Goal: Task Accomplishment & Management: Use online tool/utility

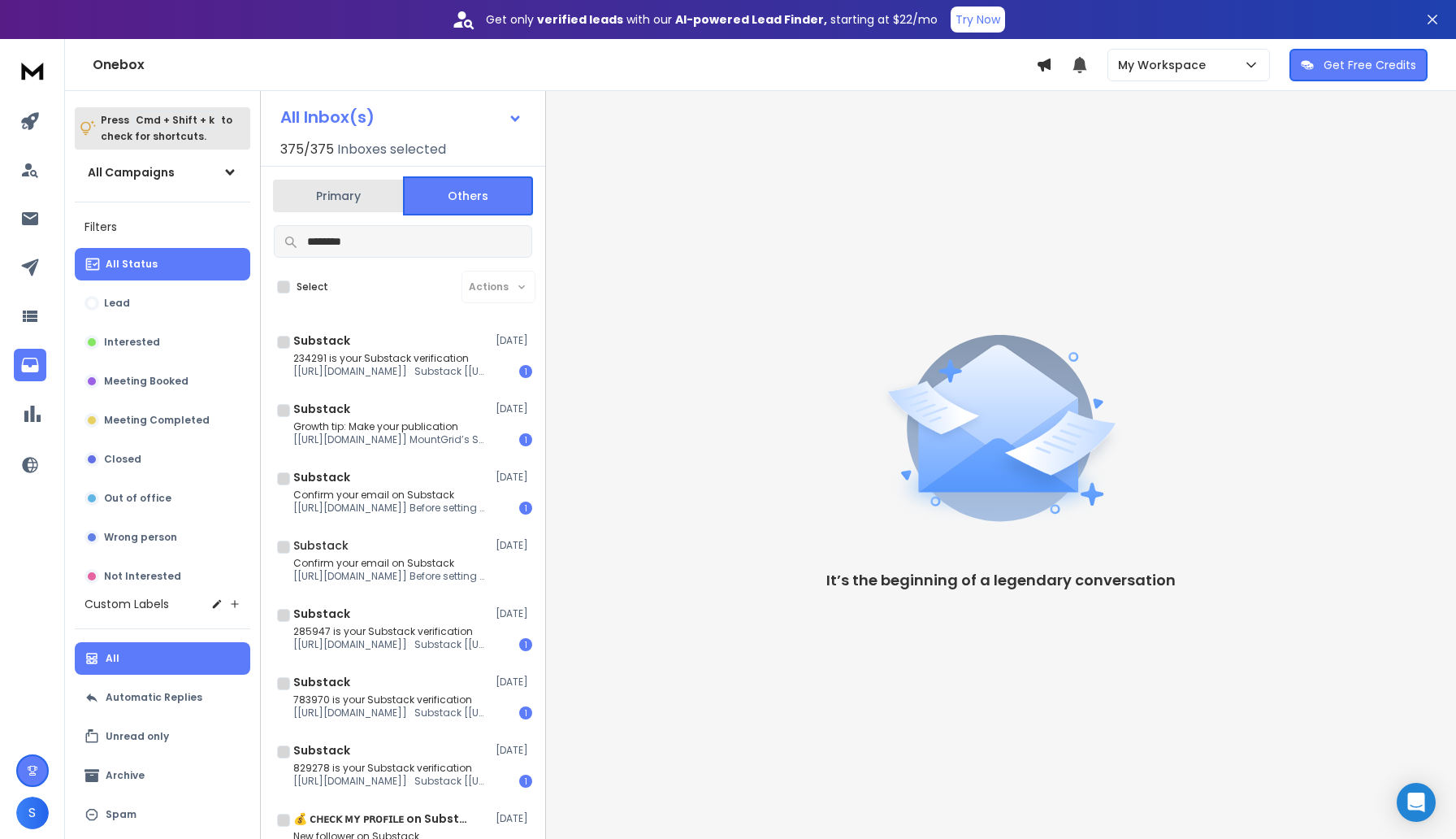
click at [411, 238] on input "********" at bounding box center [403, 241] width 258 height 33
click at [36, 217] on icon at bounding box center [29, 219] width 16 height 13
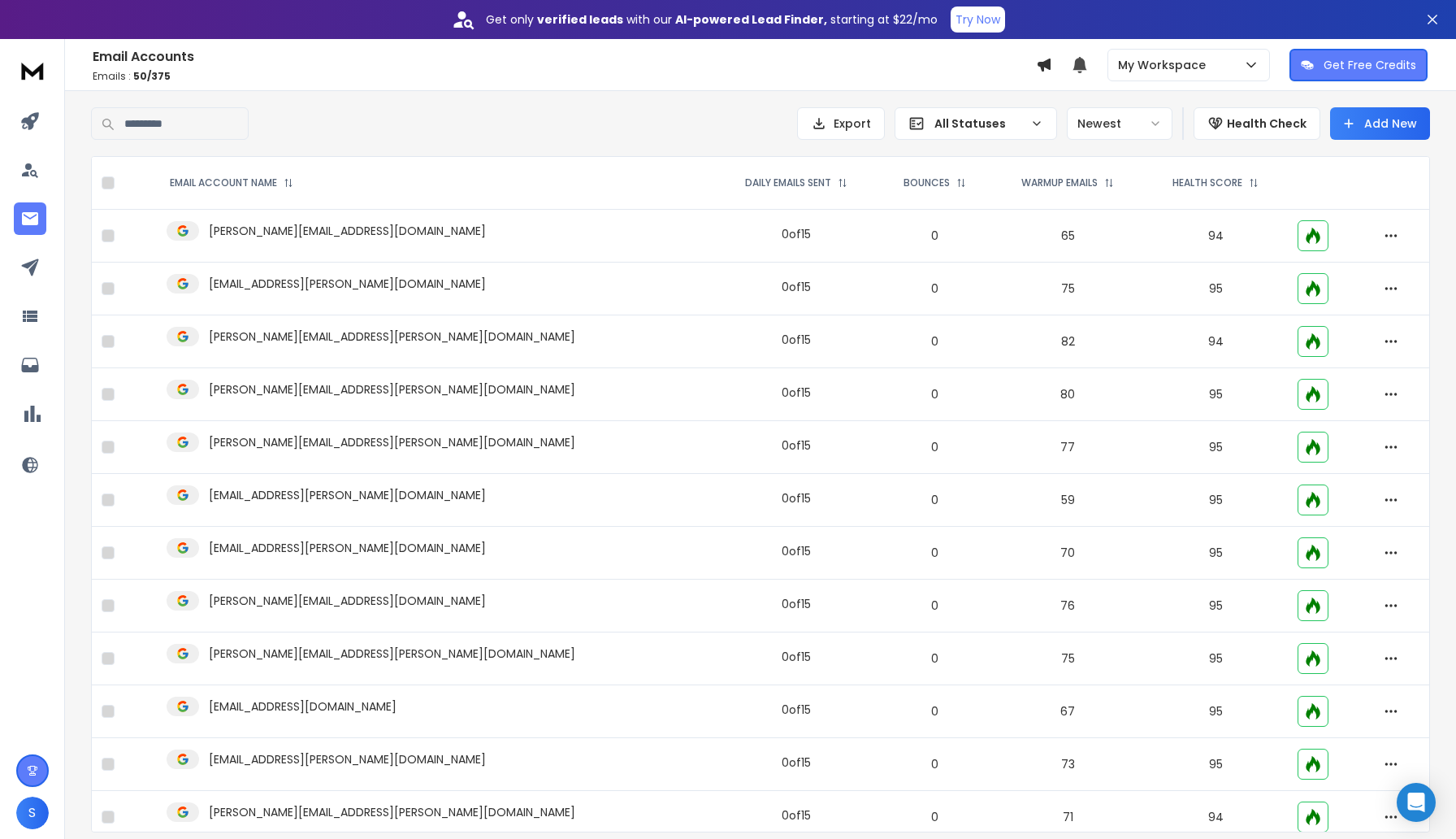
click at [966, 121] on p "All Statuses" at bounding box center [978, 123] width 90 height 16
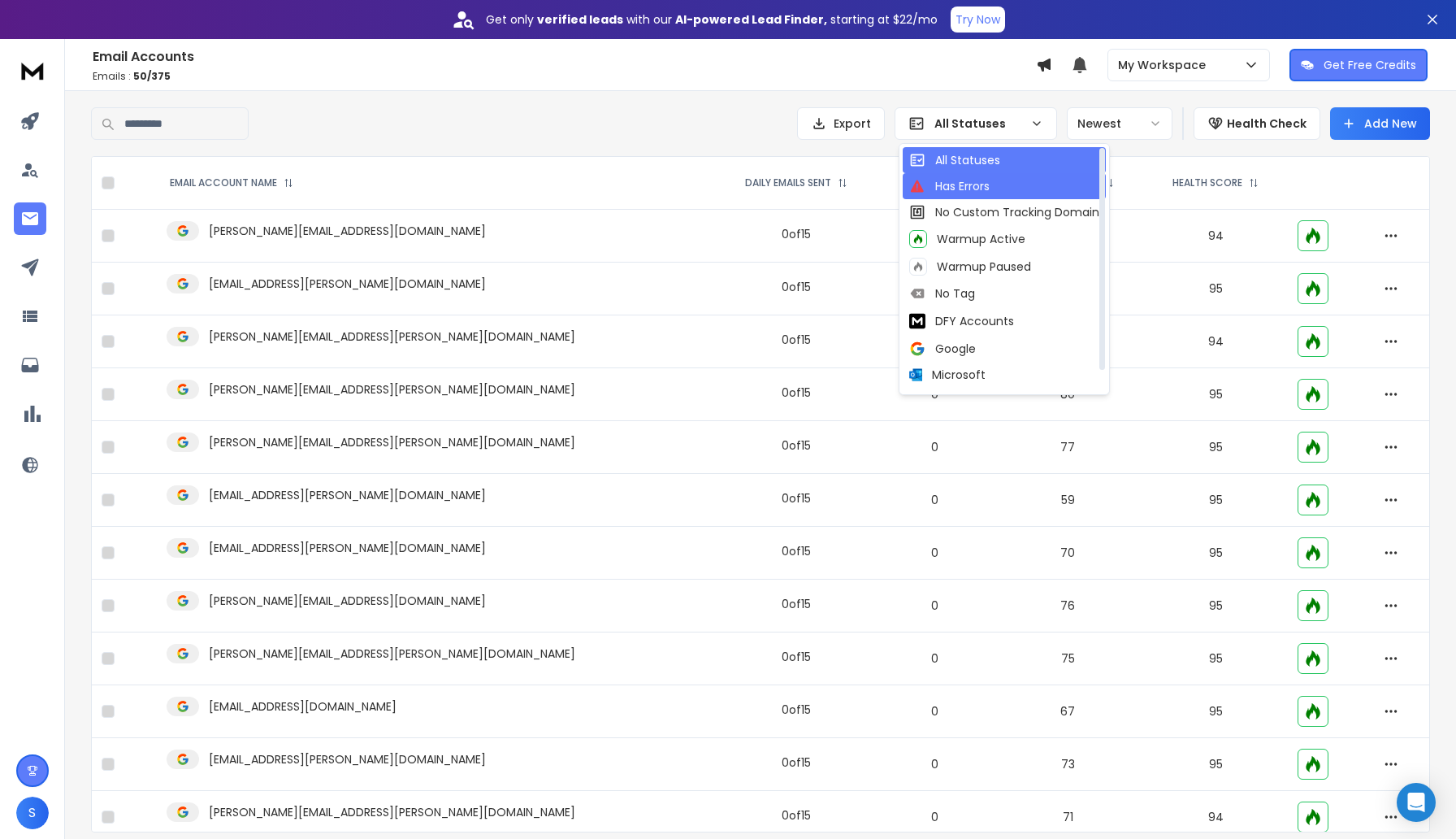
click at [956, 185] on div "Has Errors" at bounding box center [949, 185] width 80 height 16
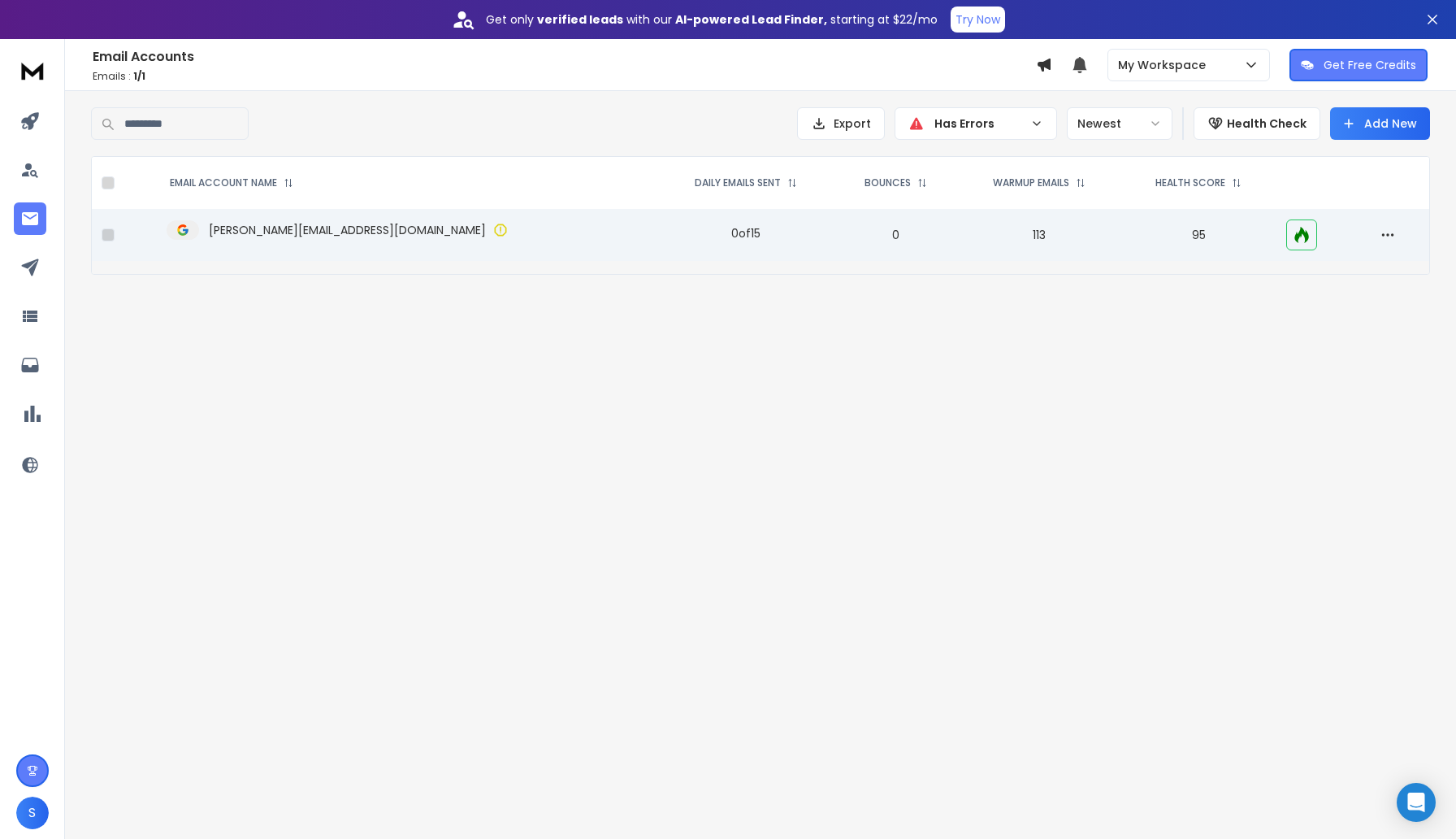
click at [386, 234] on div "[PERSON_NAME][EMAIL_ADDRESS][DOMAIN_NAME]" at bounding box center [407, 230] width 481 height 19
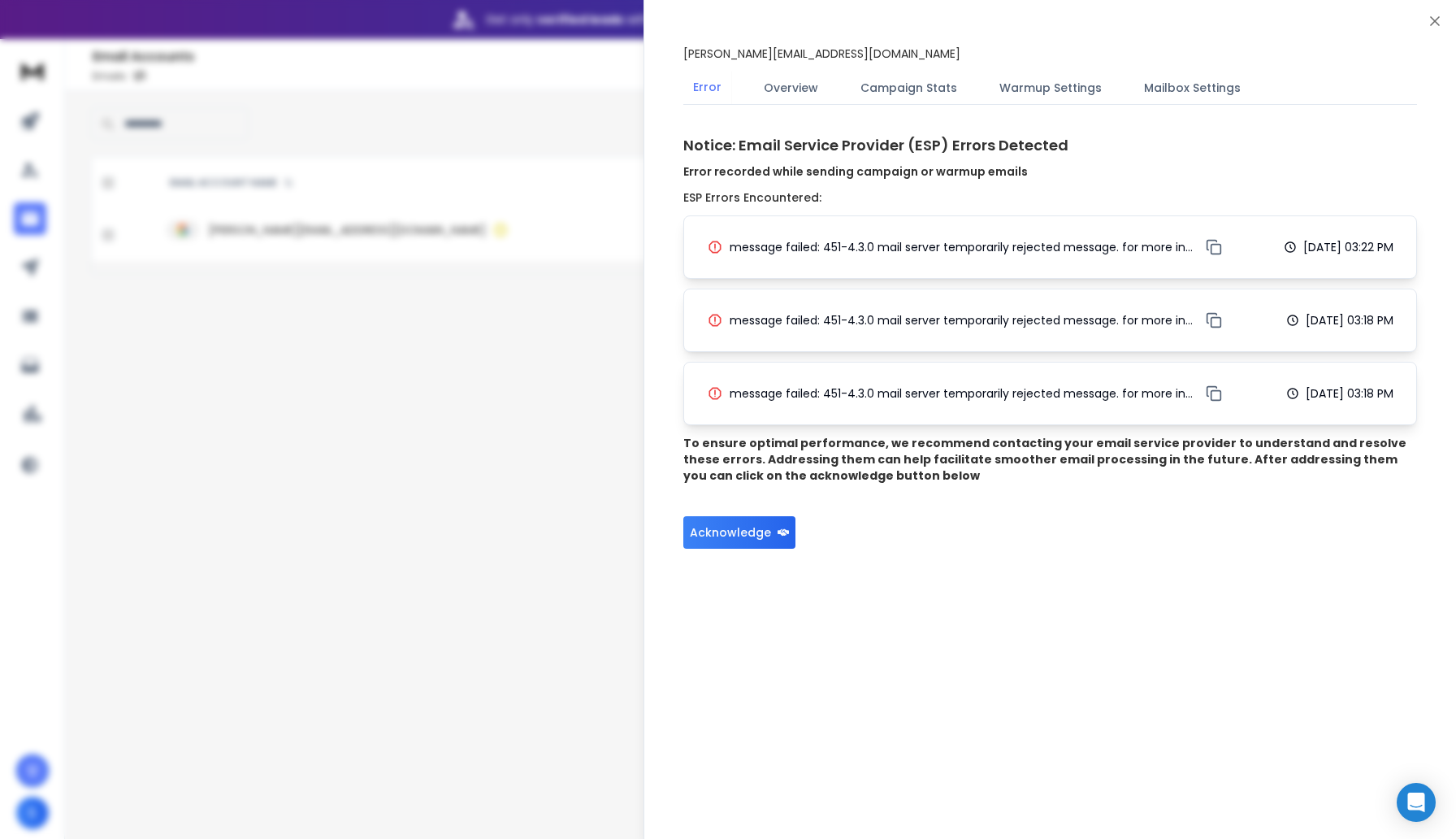
click at [772, 526] on button "Acknowledge" at bounding box center [740, 532] width 112 height 33
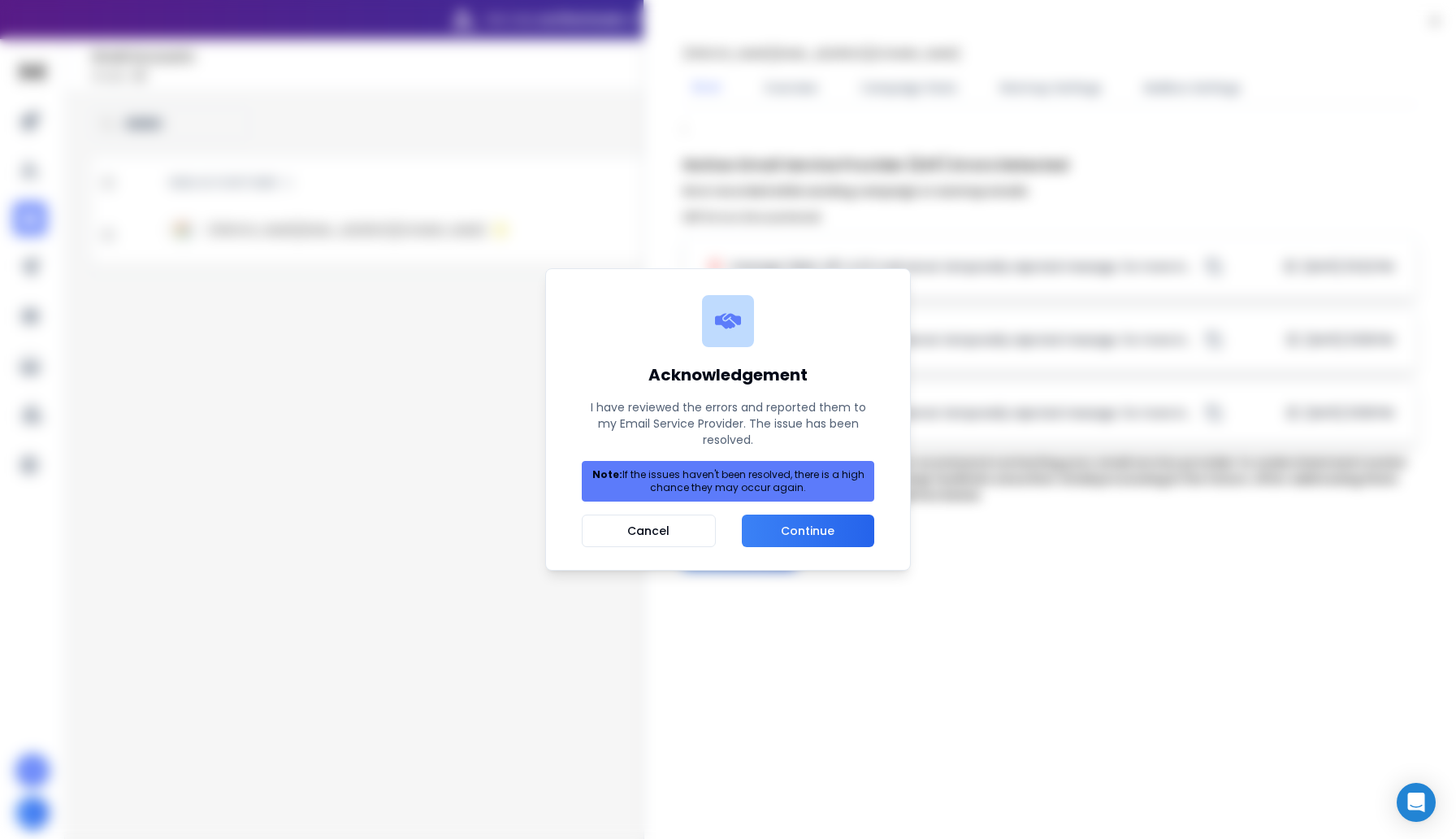
click at [785, 524] on button "Continue" at bounding box center [808, 531] width 132 height 33
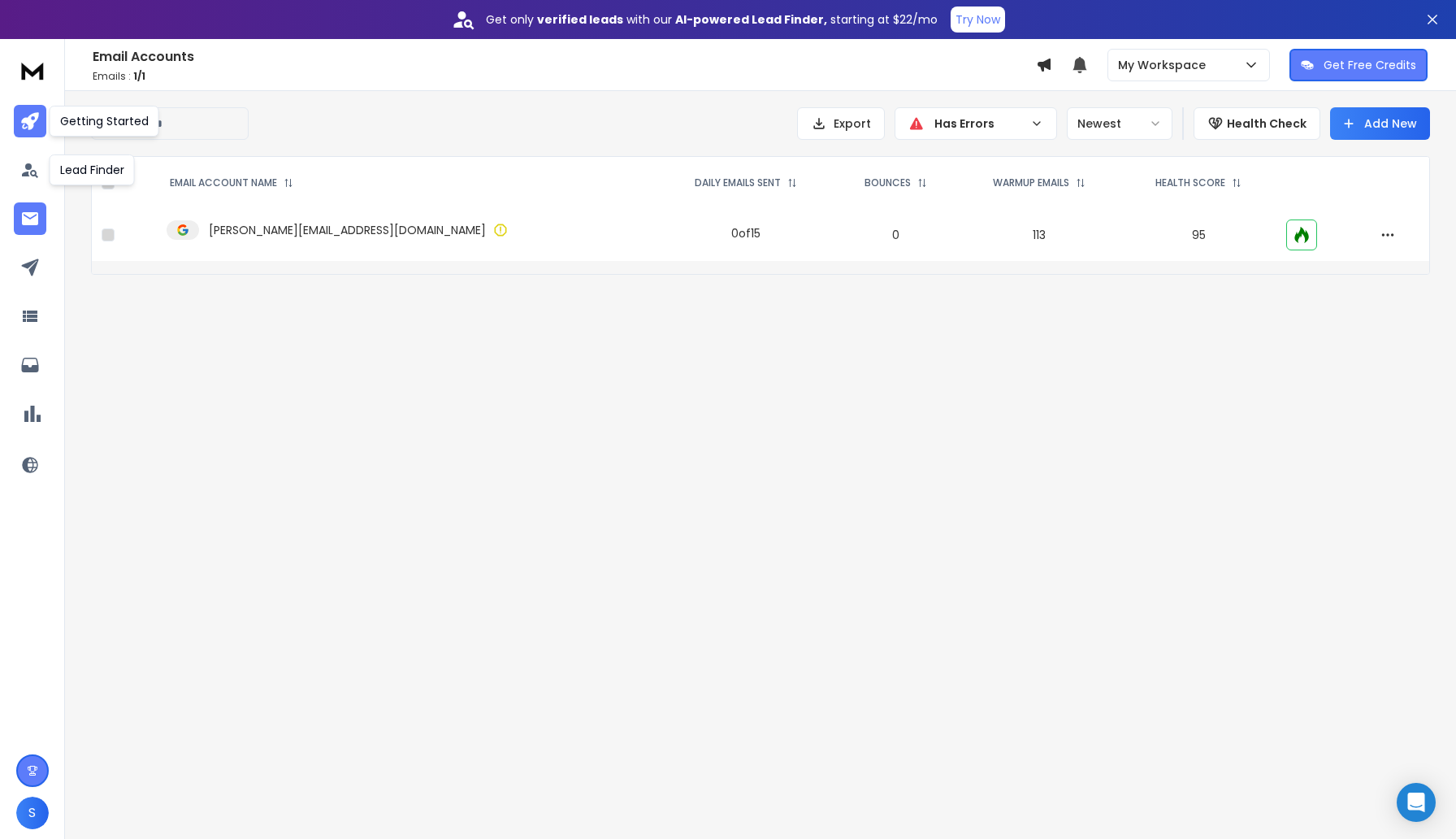
click at [20, 124] on icon at bounding box center [29, 121] width 19 height 19
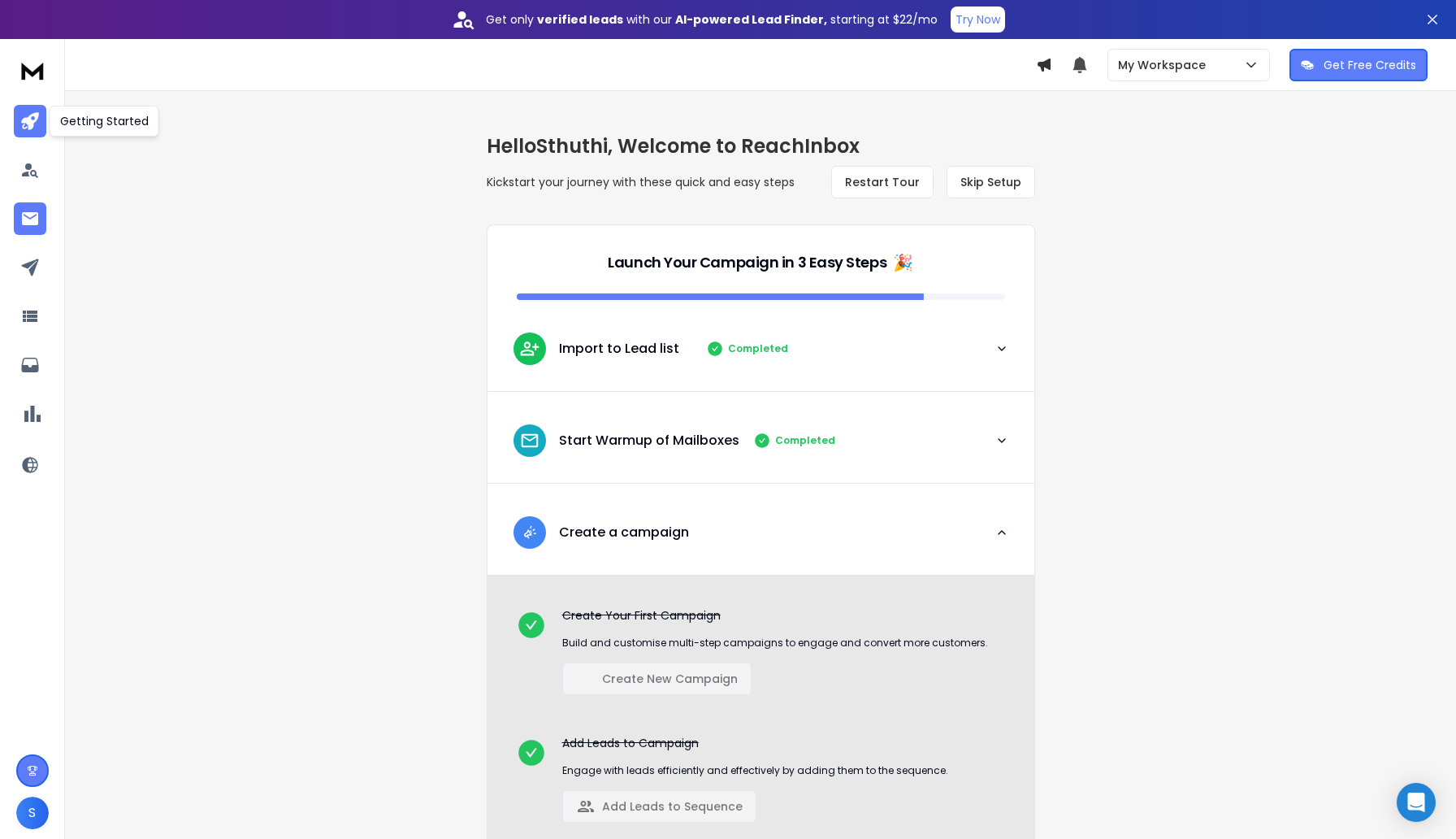
click at [26, 233] on link at bounding box center [29, 218] width 33 height 33
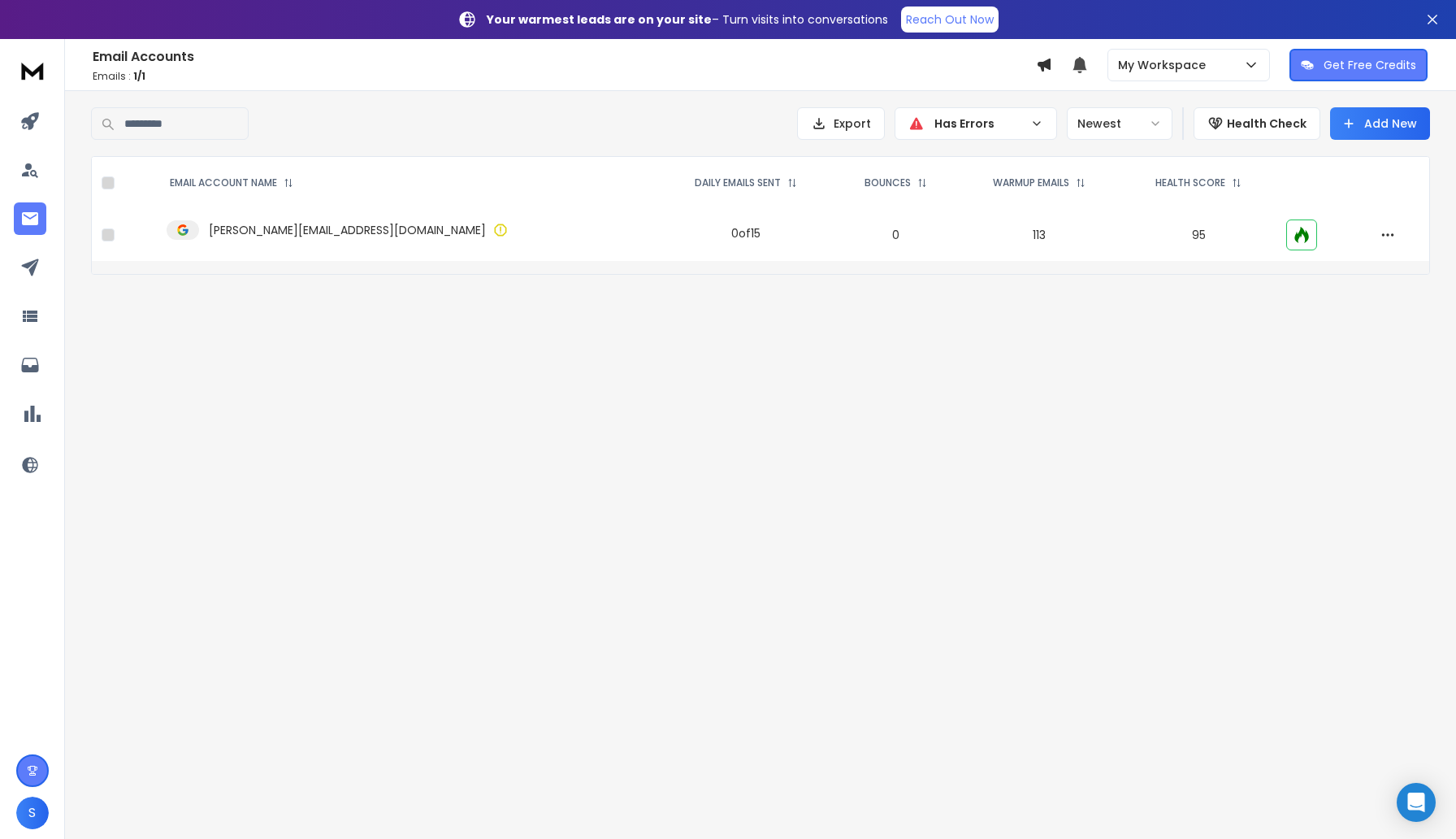
click at [958, 122] on p "Has Errors" at bounding box center [978, 123] width 90 height 16
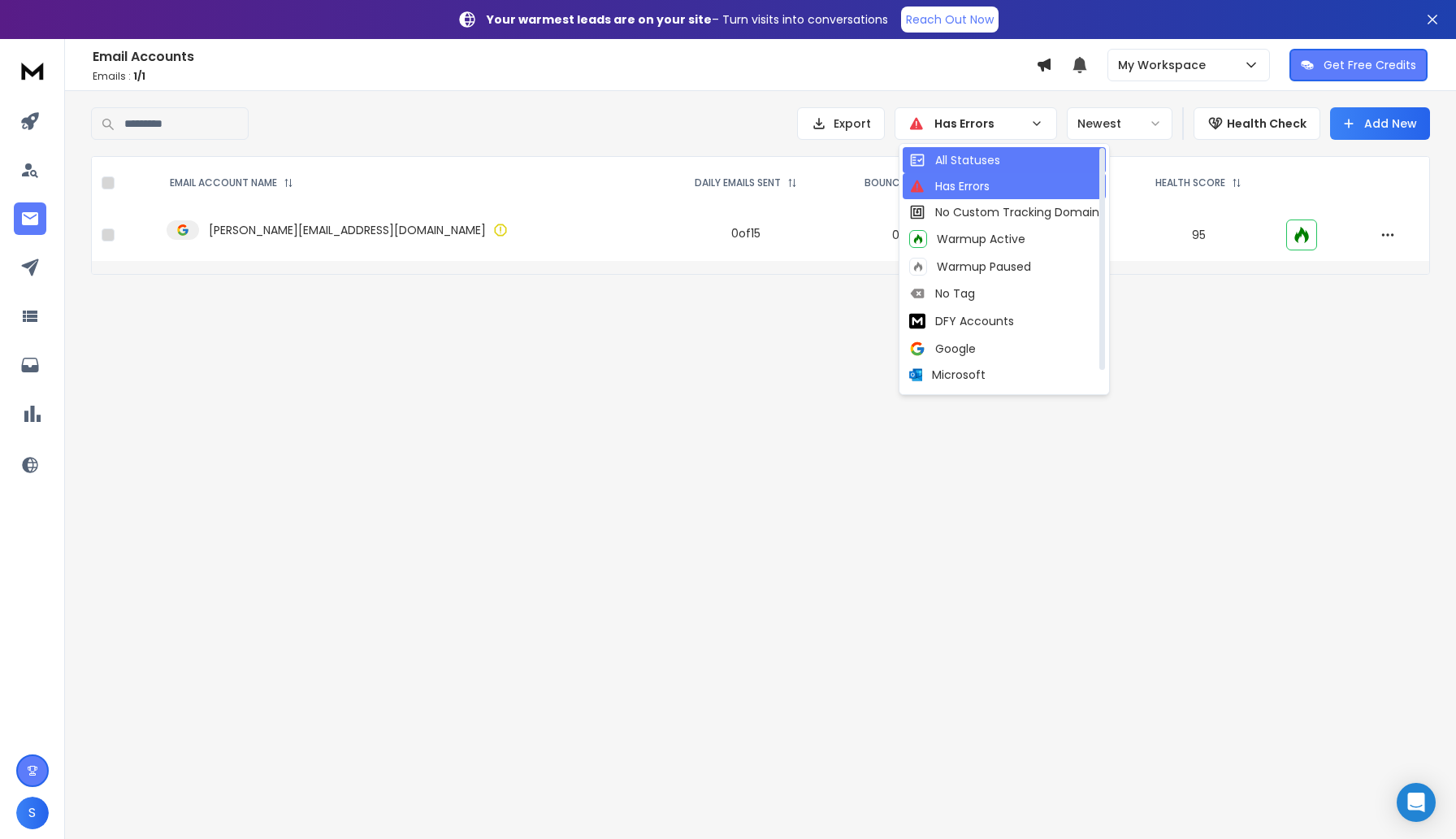
click at [954, 152] on div "All Statuses" at bounding box center [954, 159] width 91 height 16
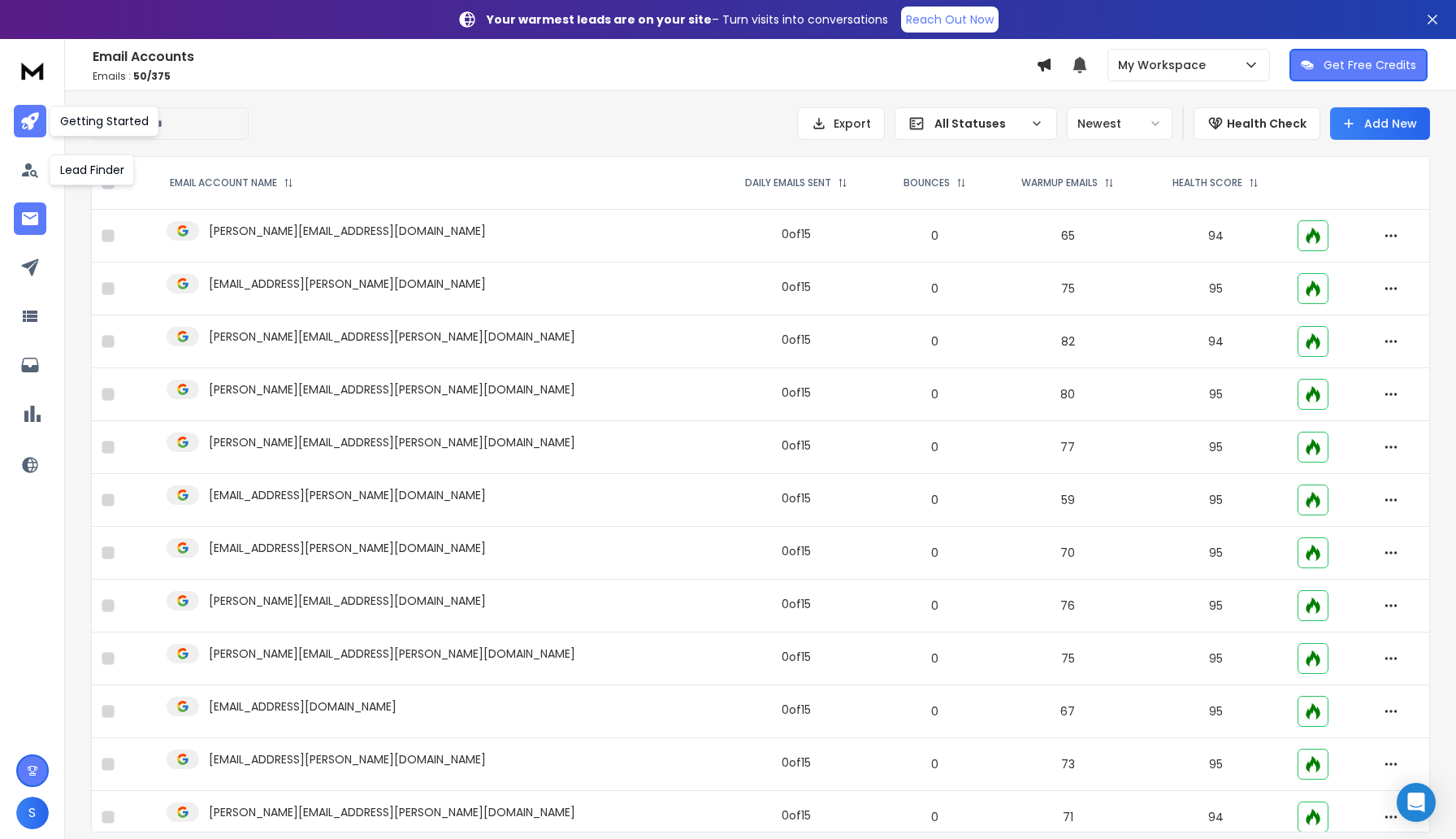
click at [18, 115] on link at bounding box center [29, 121] width 33 height 33
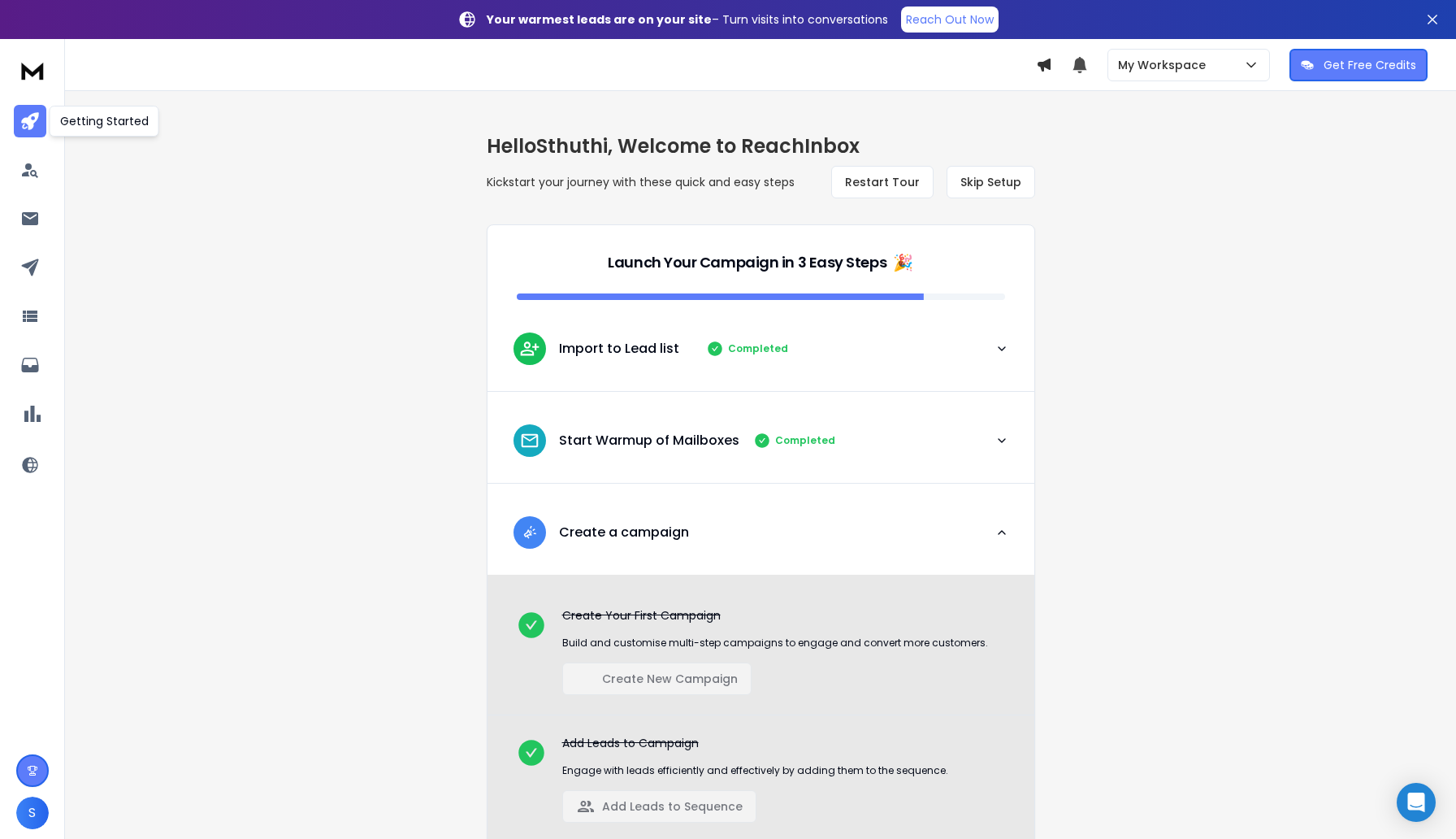
click at [46, 362] on div at bounding box center [32, 368] width 38 height 39
click at [38, 352] on link at bounding box center [29, 365] width 33 height 33
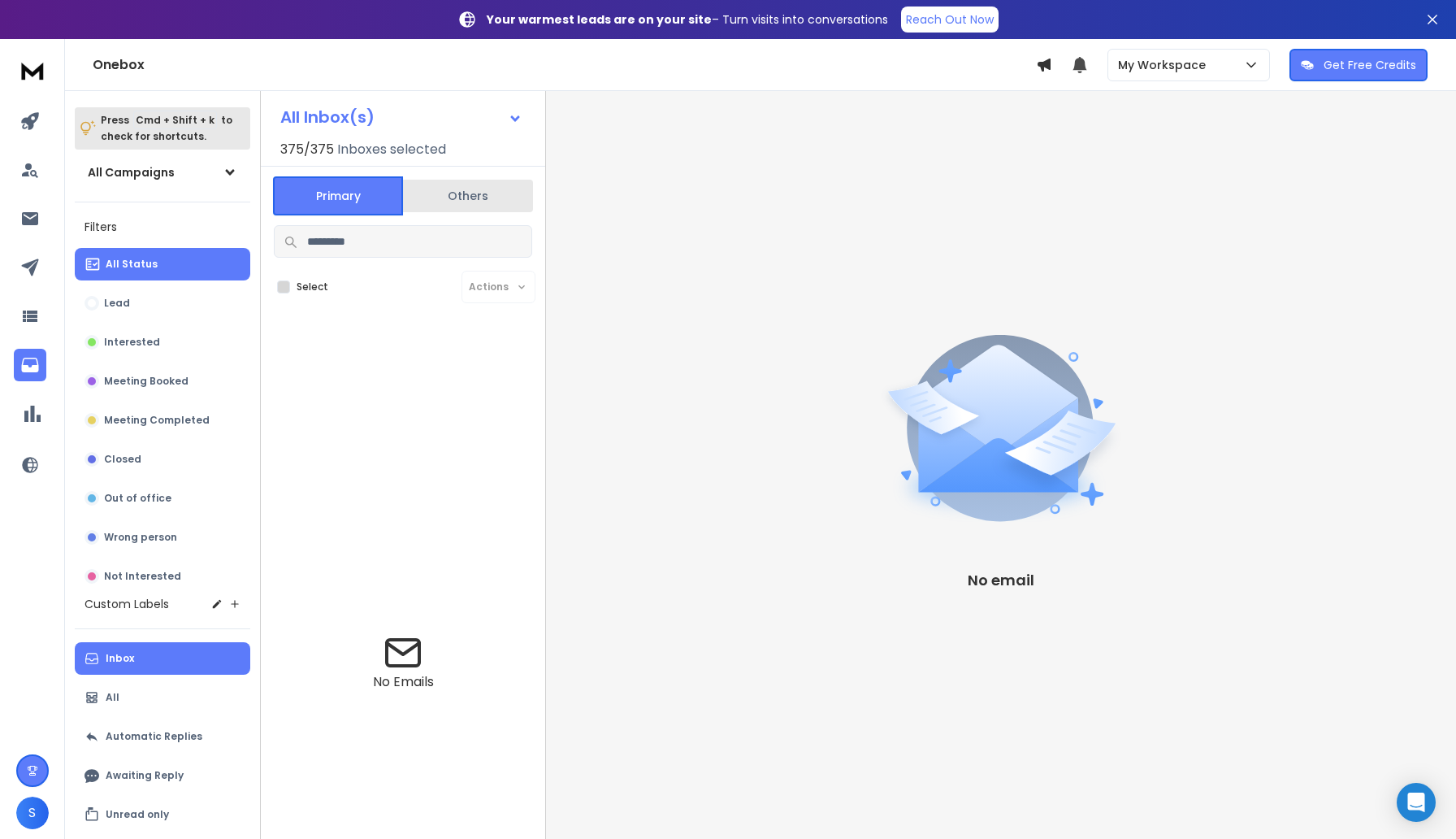
click at [448, 200] on button "Others" at bounding box center [467, 195] width 130 height 36
